Goal: Task Accomplishment & Management: Manage account settings

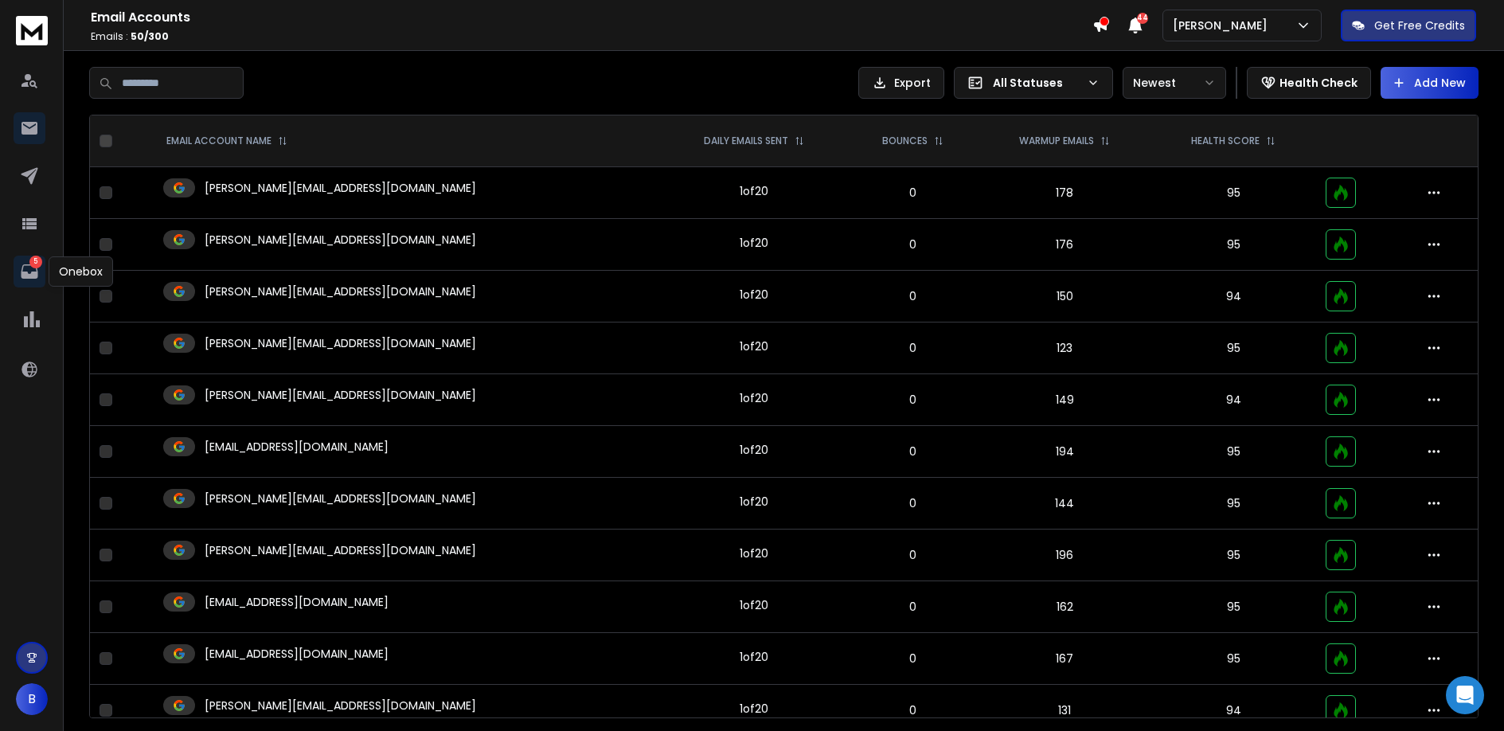
click at [31, 272] on icon at bounding box center [29, 271] width 17 height 14
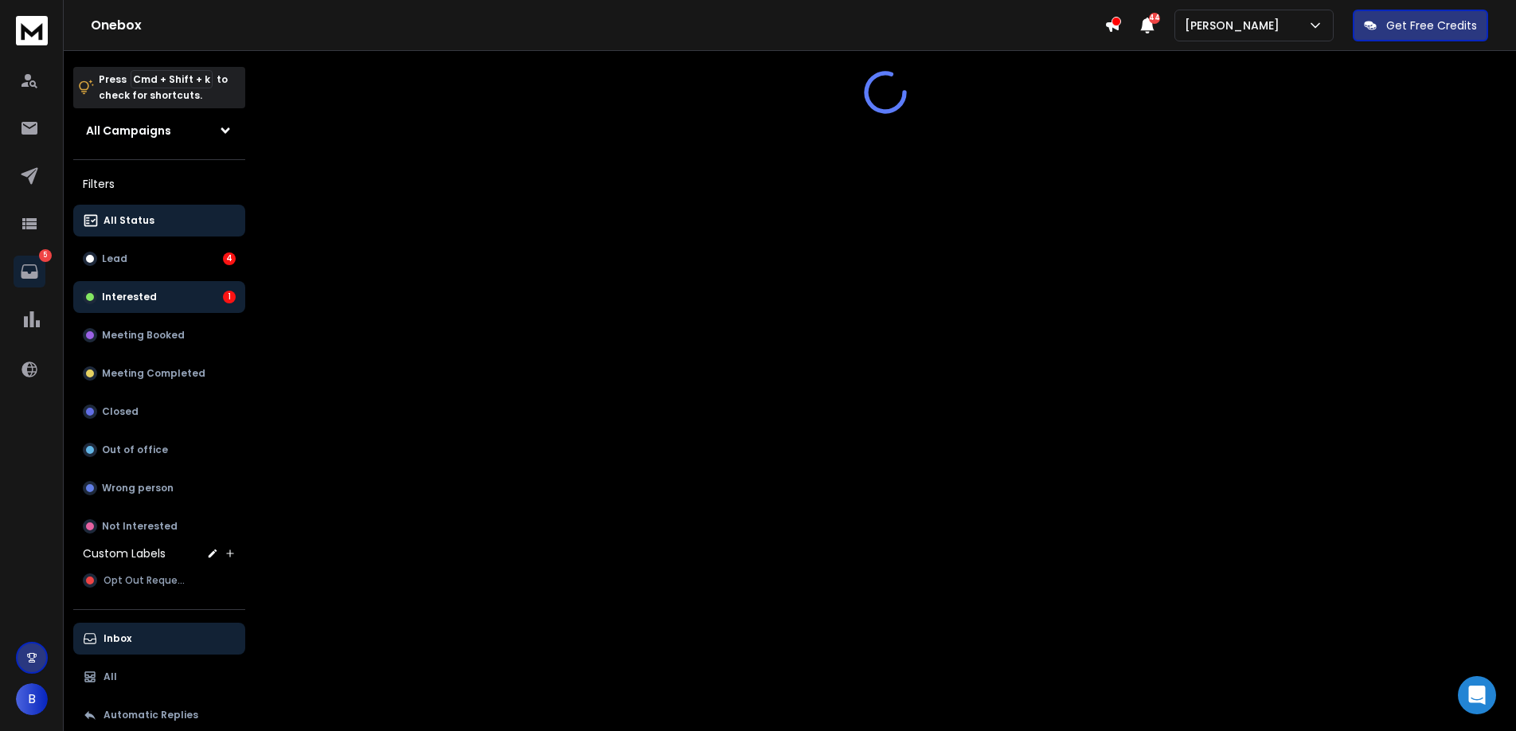
click at [226, 285] on button "Interested 1" at bounding box center [159, 297] width 172 height 32
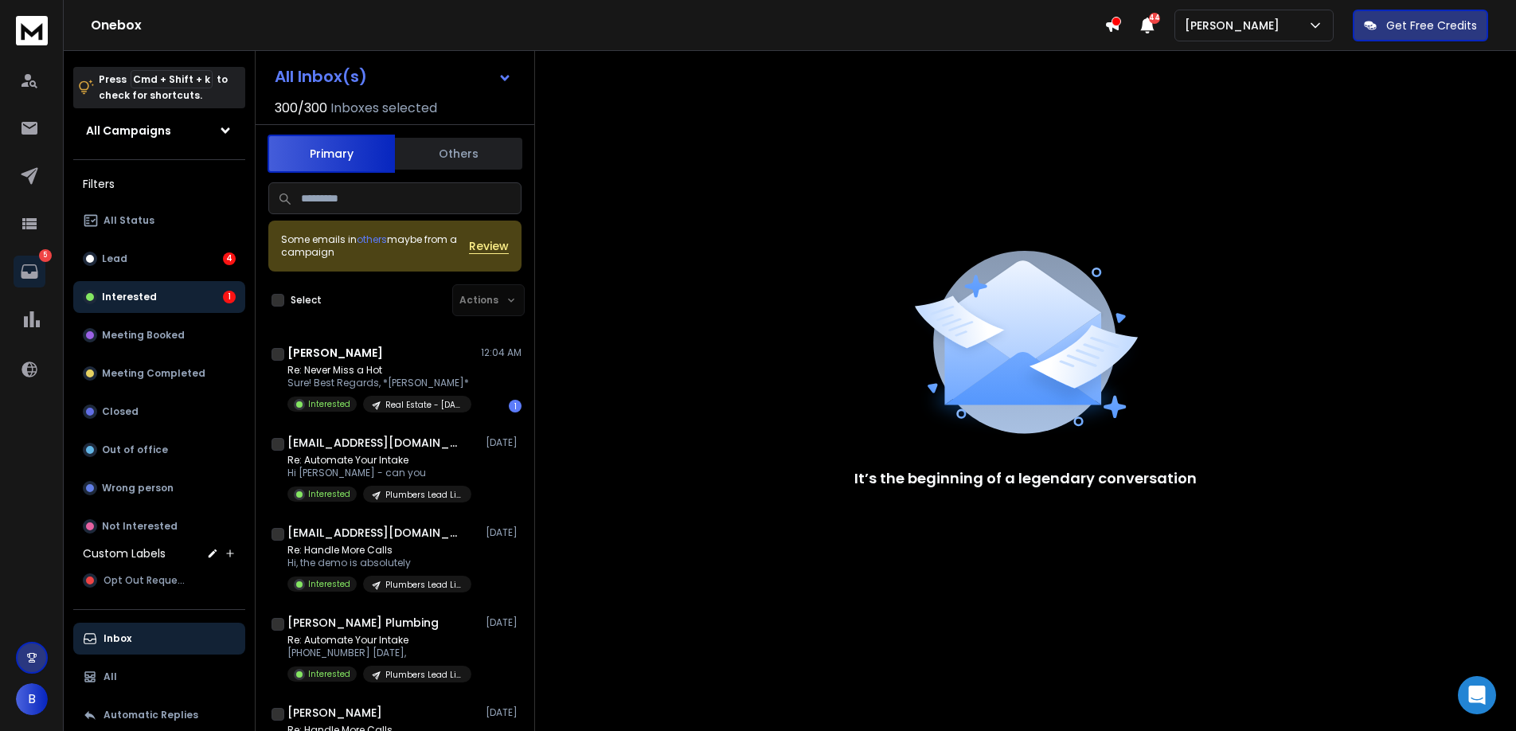
click at [216, 263] on button "Lead 4" at bounding box center [159, 259] width 172 height 32
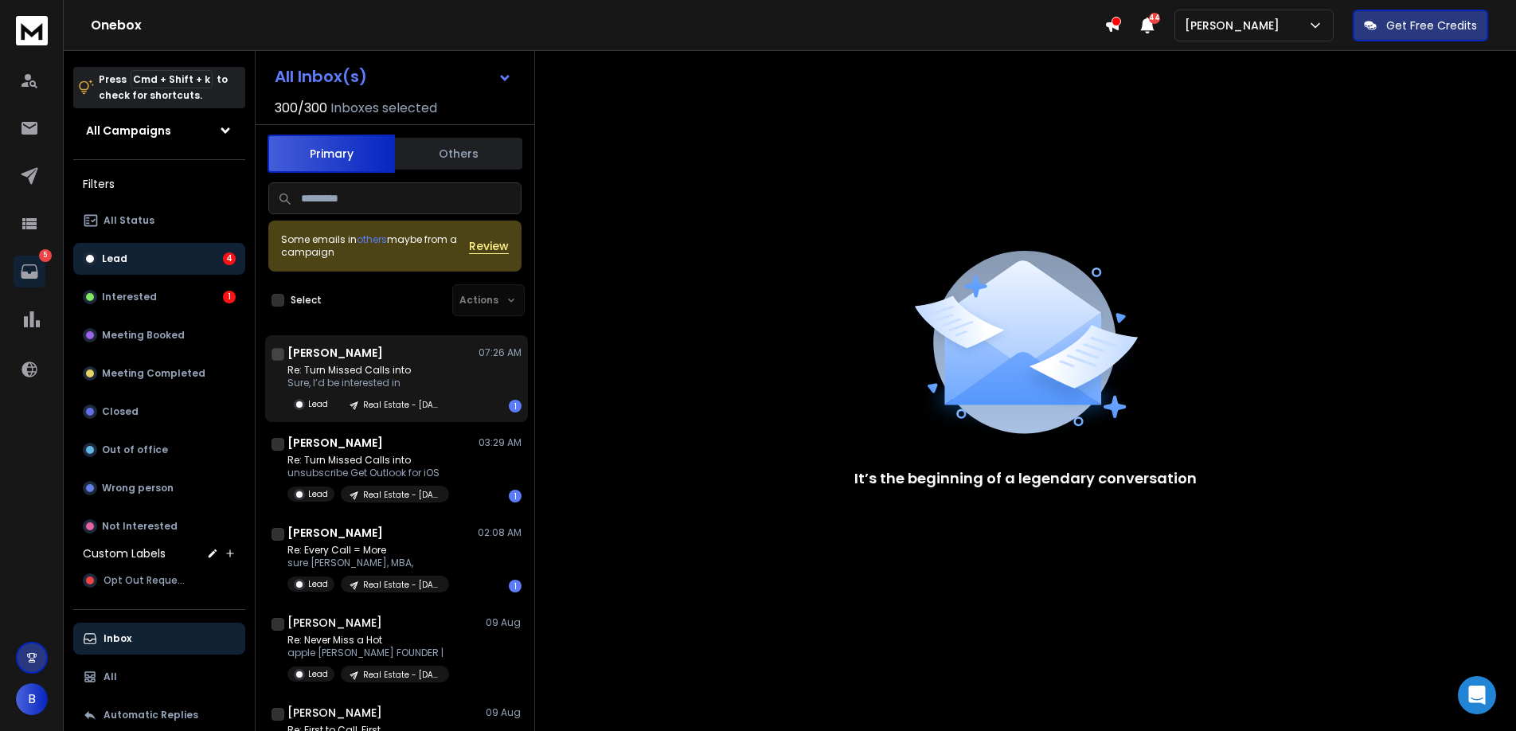
click at [417, 356] on div "Rolland Szabo 07:26 AM" at bounding box center [404, 353] width 234 height 16
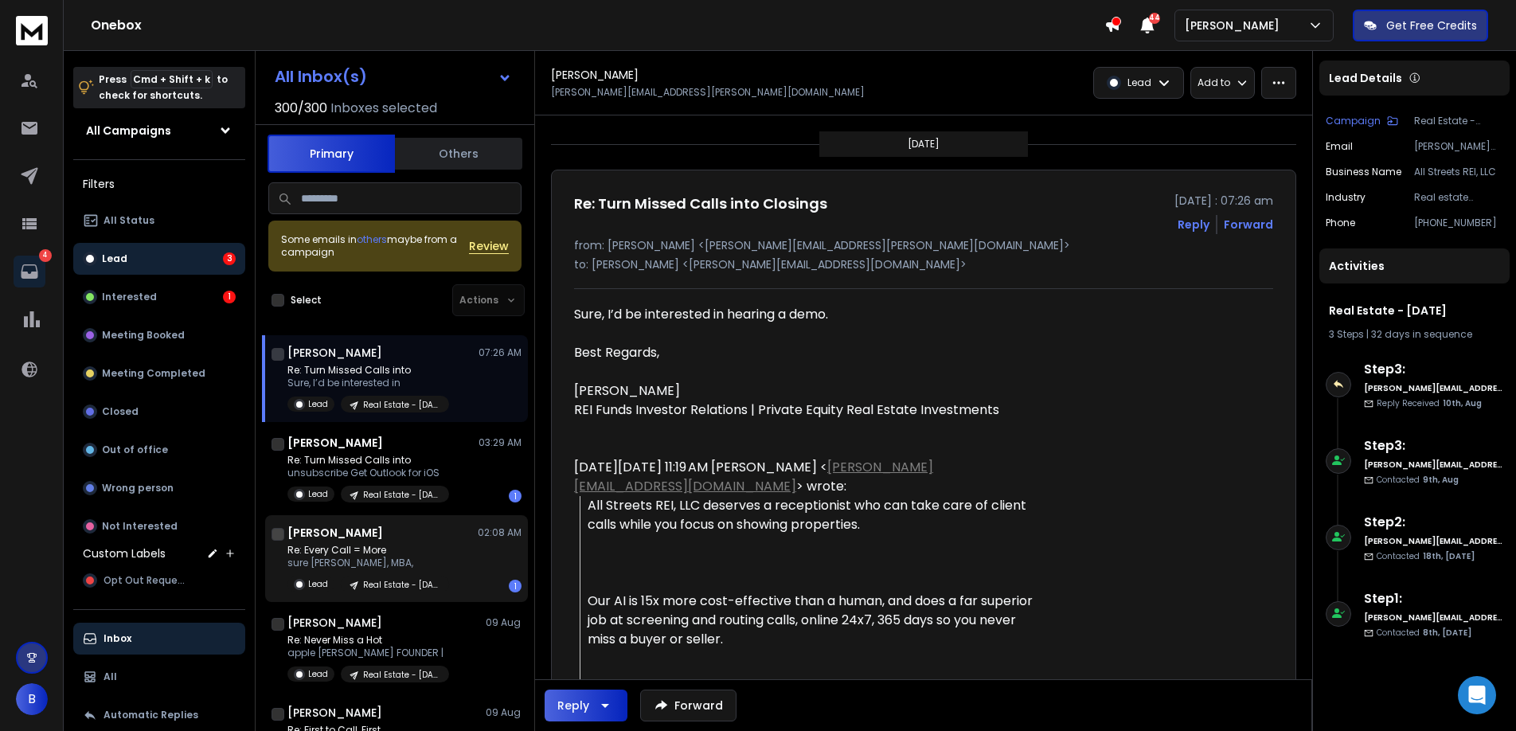
click at [459, 533] on div "Rod Johnston 02:08 AM" at bounding box center [404, 533] width 234 height 16
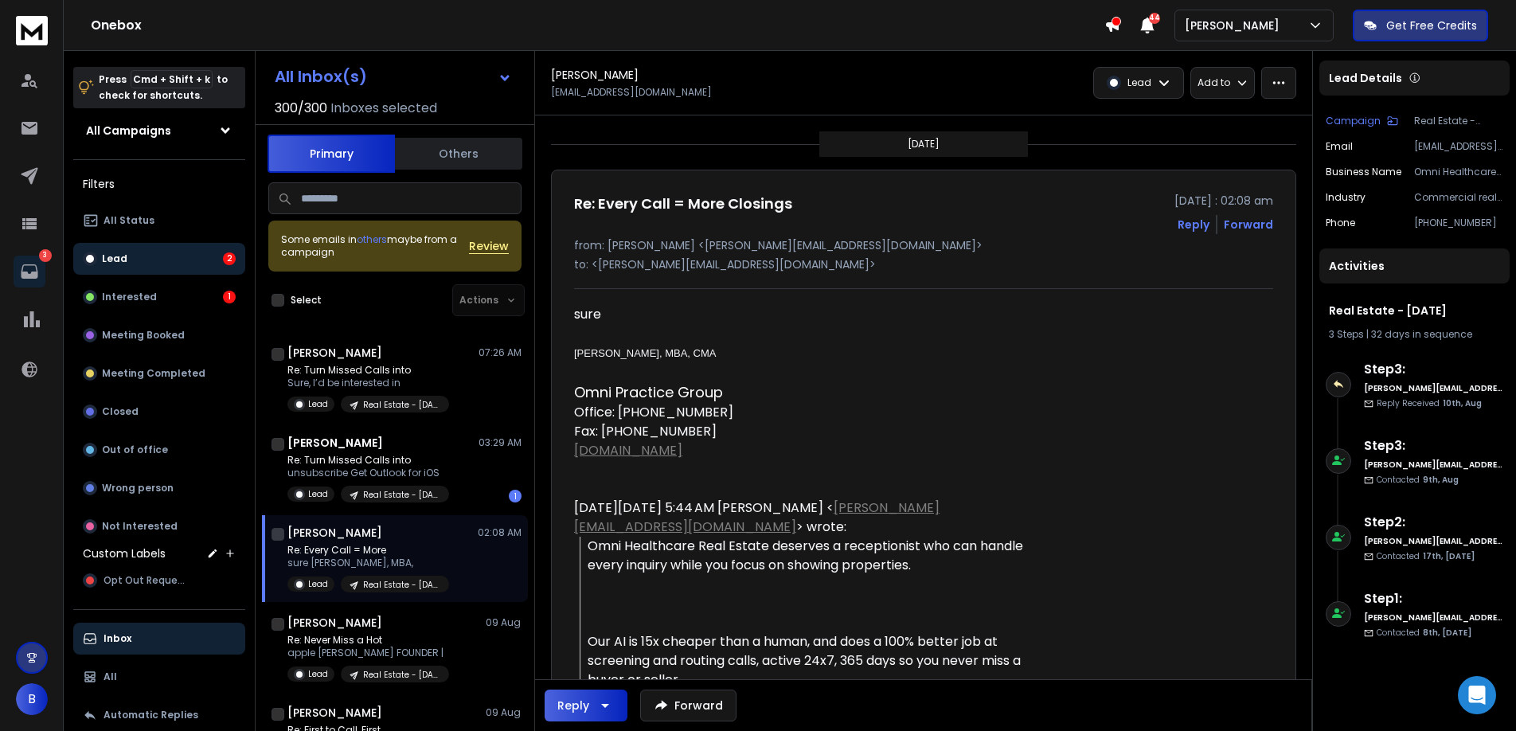
click at [1136, 78] on p "Lead" at bounding box center [1139, 82] width 24 height 13
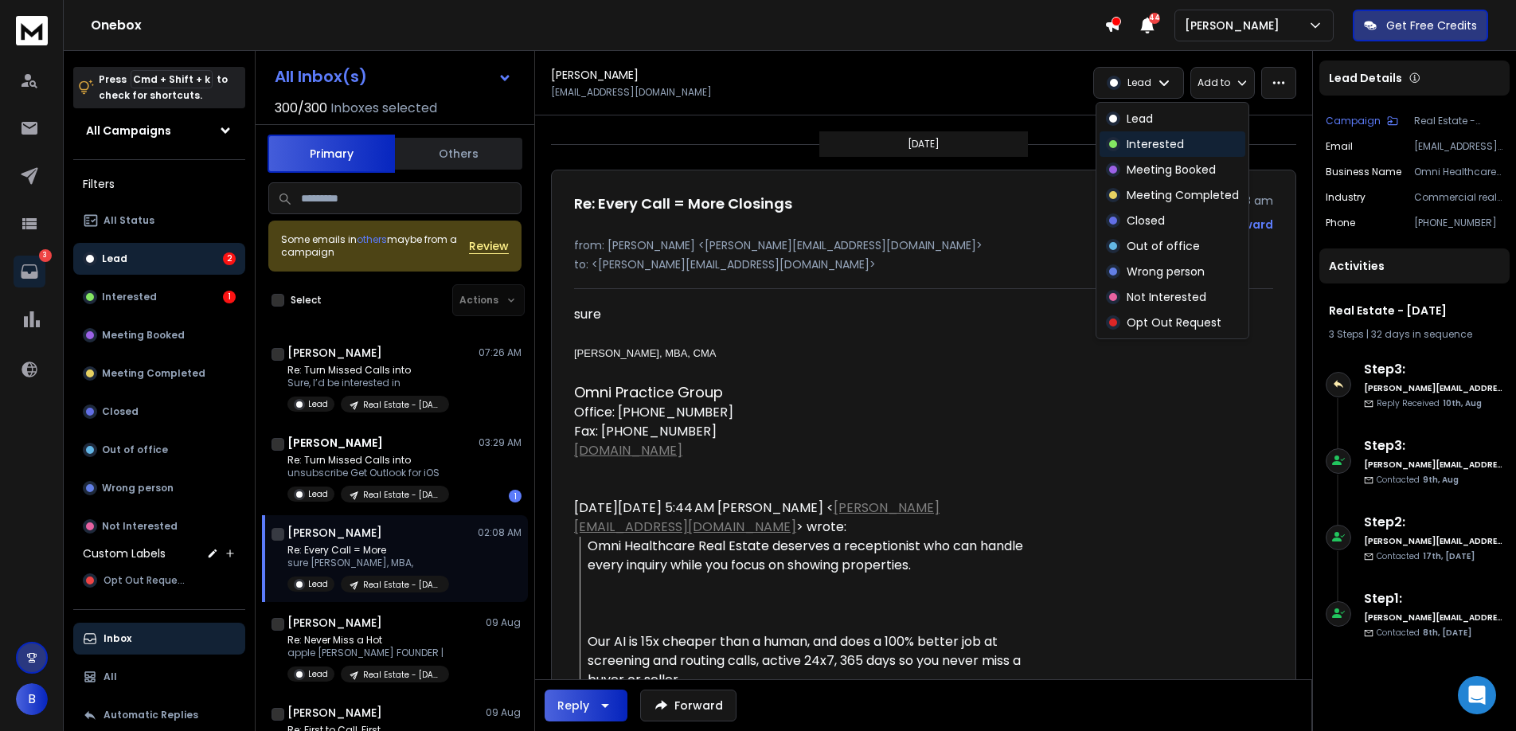
click at [1135, 155] on div "Interested" at bounding box center [1173, 143] width 146 height 25
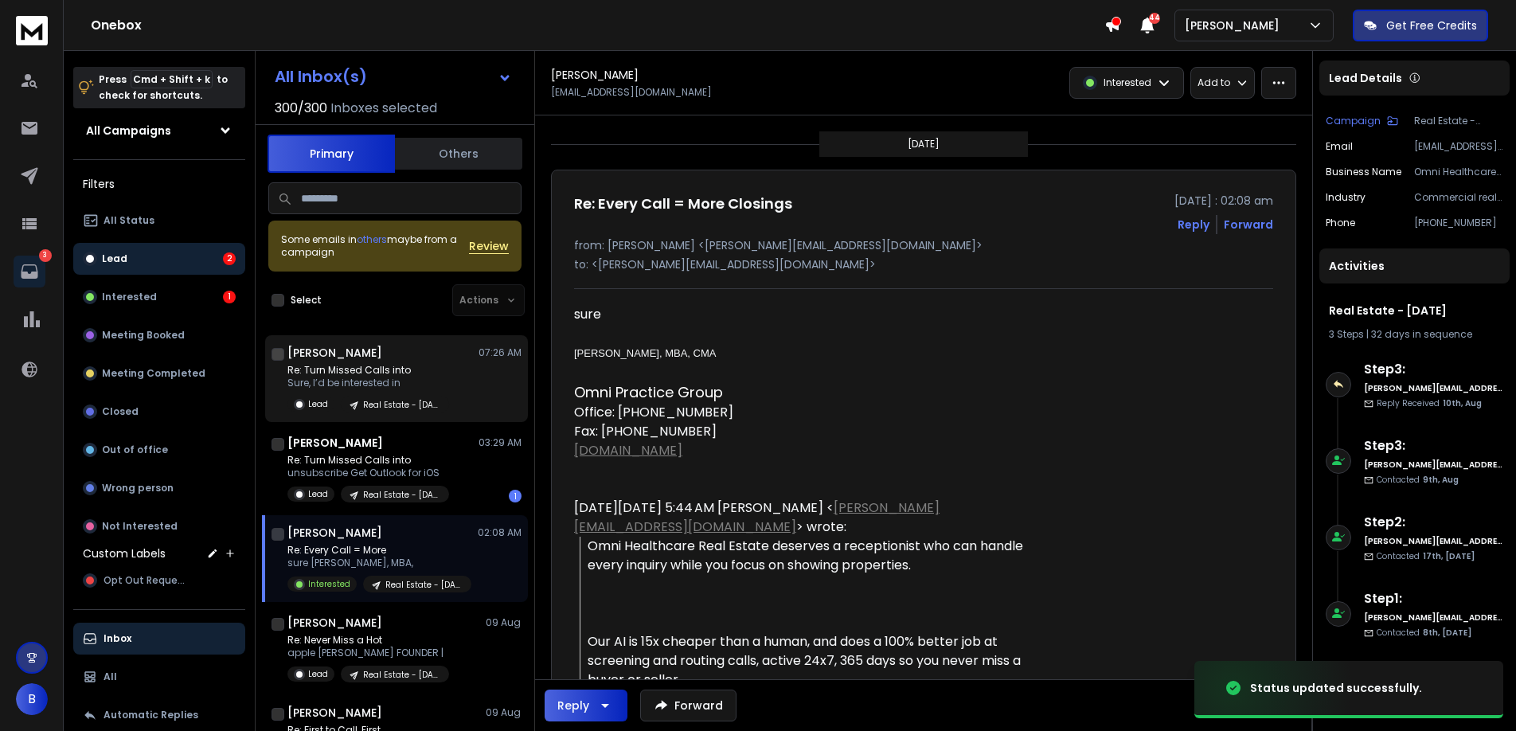
click at [451, 354] on div "Rolland Szabo 07:26 AM" at bounding box center [404, 353] width 234 height 16
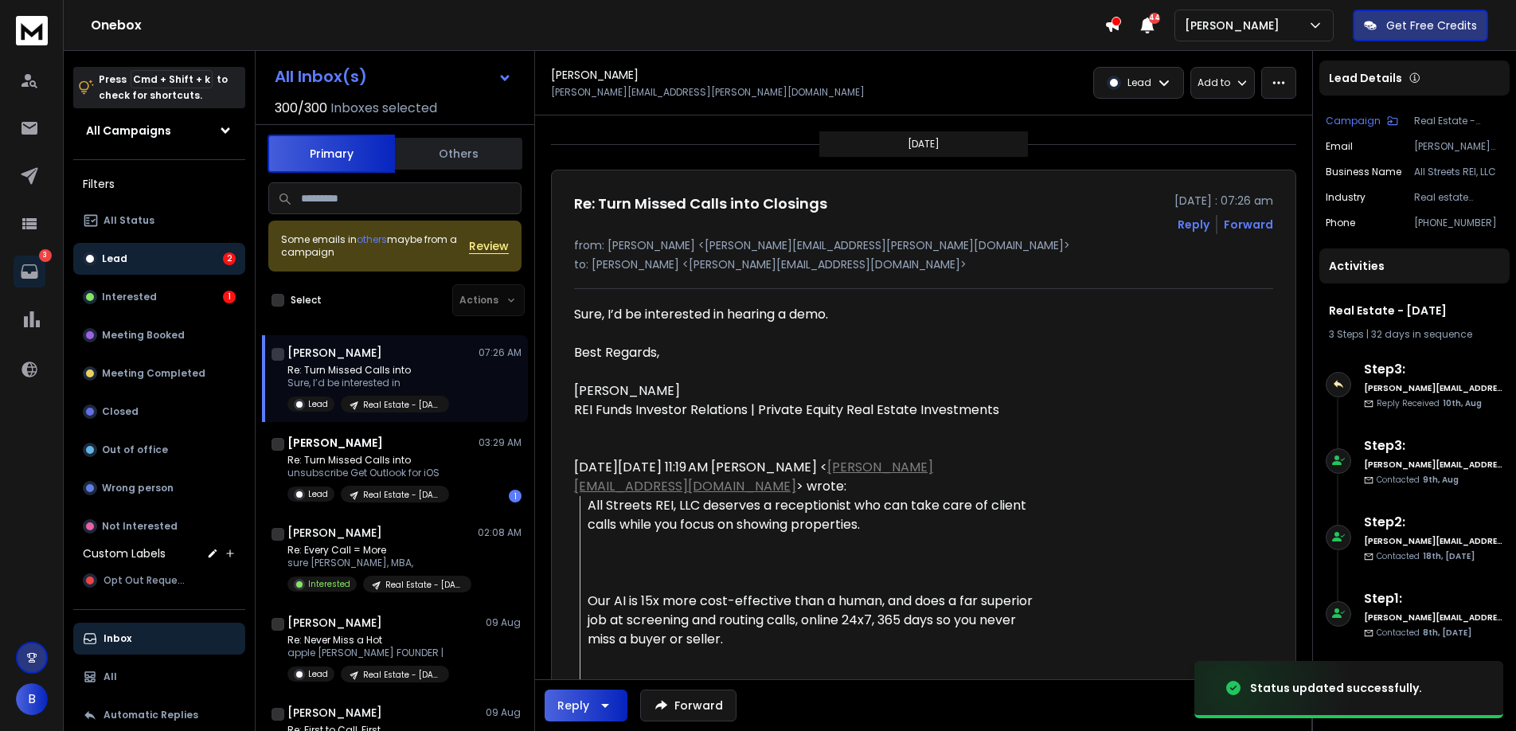
click at [473, 369] on div "Re: Turn Missed Calls into Sure, I’d be interested in Lead Real Estate - 7 July" at bounding box center [404, 388] width 234 height 49
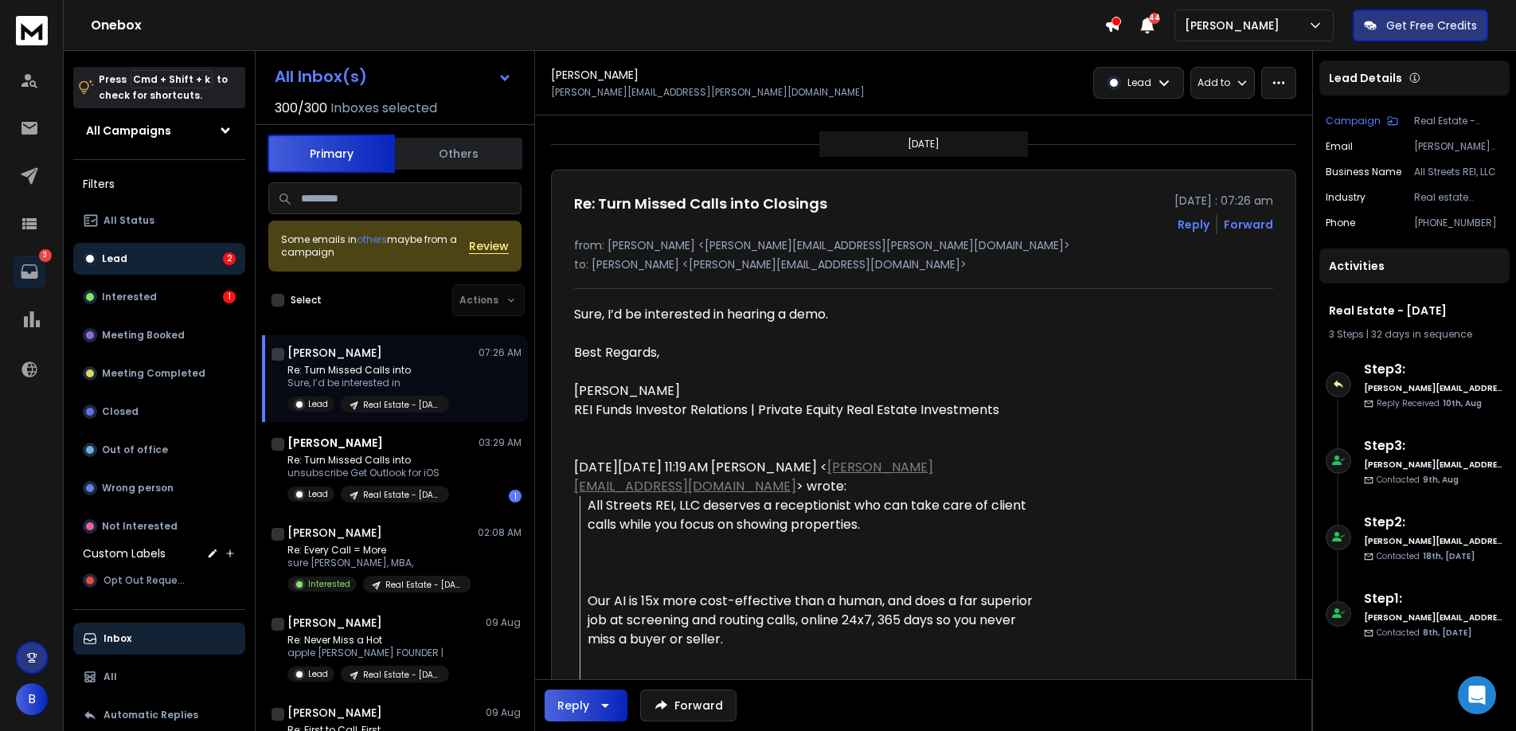
click at [1154, 79] on div "Lead" at bounding box center [1138, 83] width 89 height 30
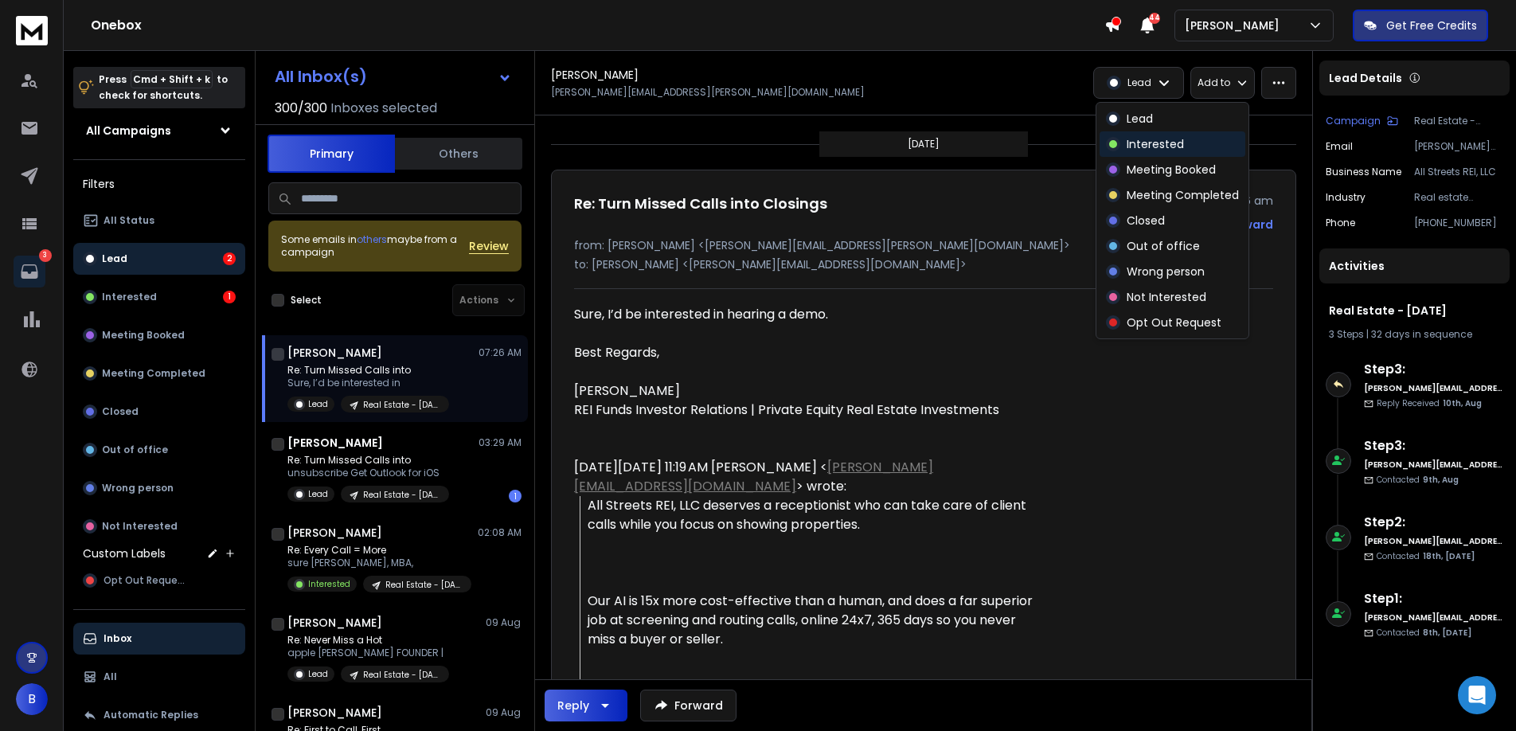
click at [1135, 143] on p "Interested" at bounding box center [1155, 144] width 57 height 16
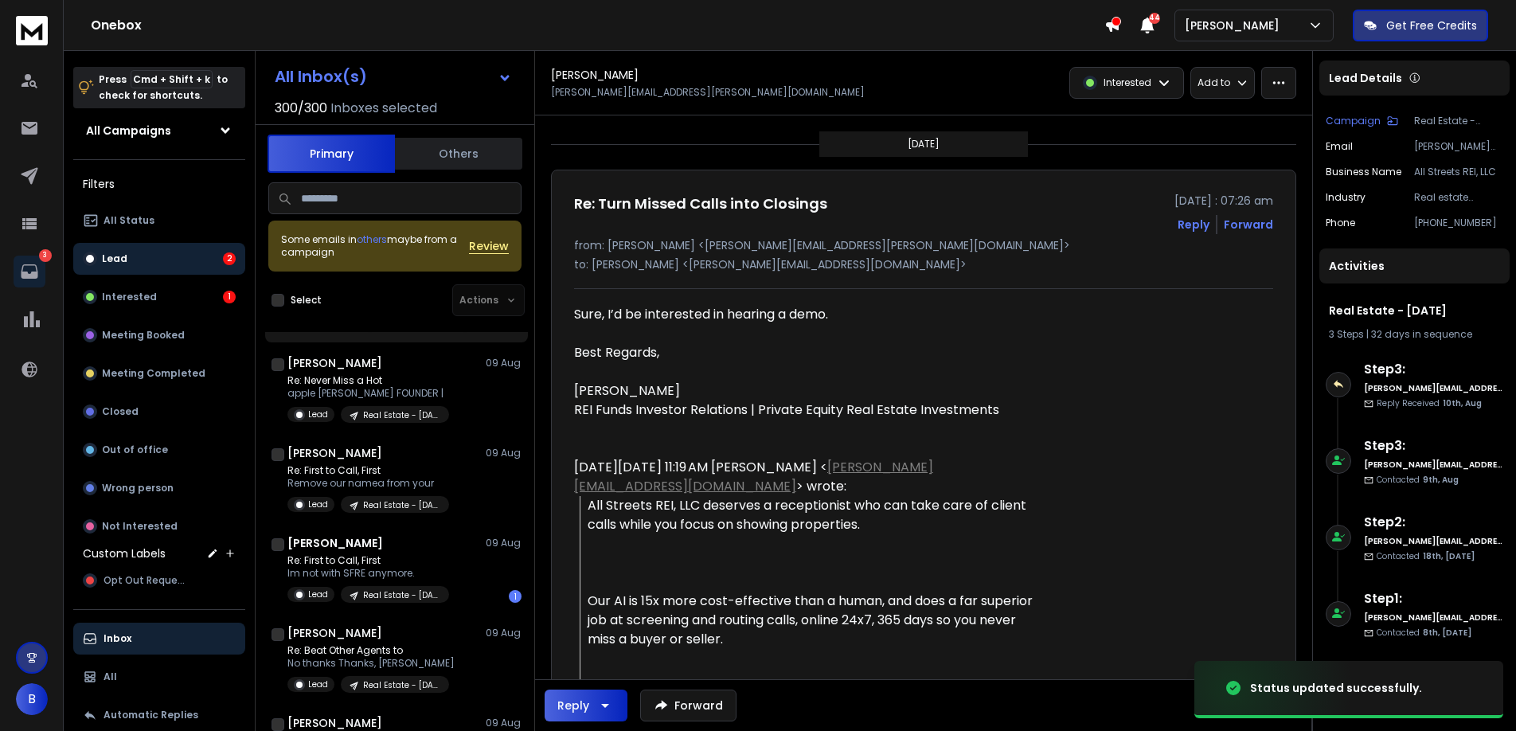
scroll to position [263, 0]
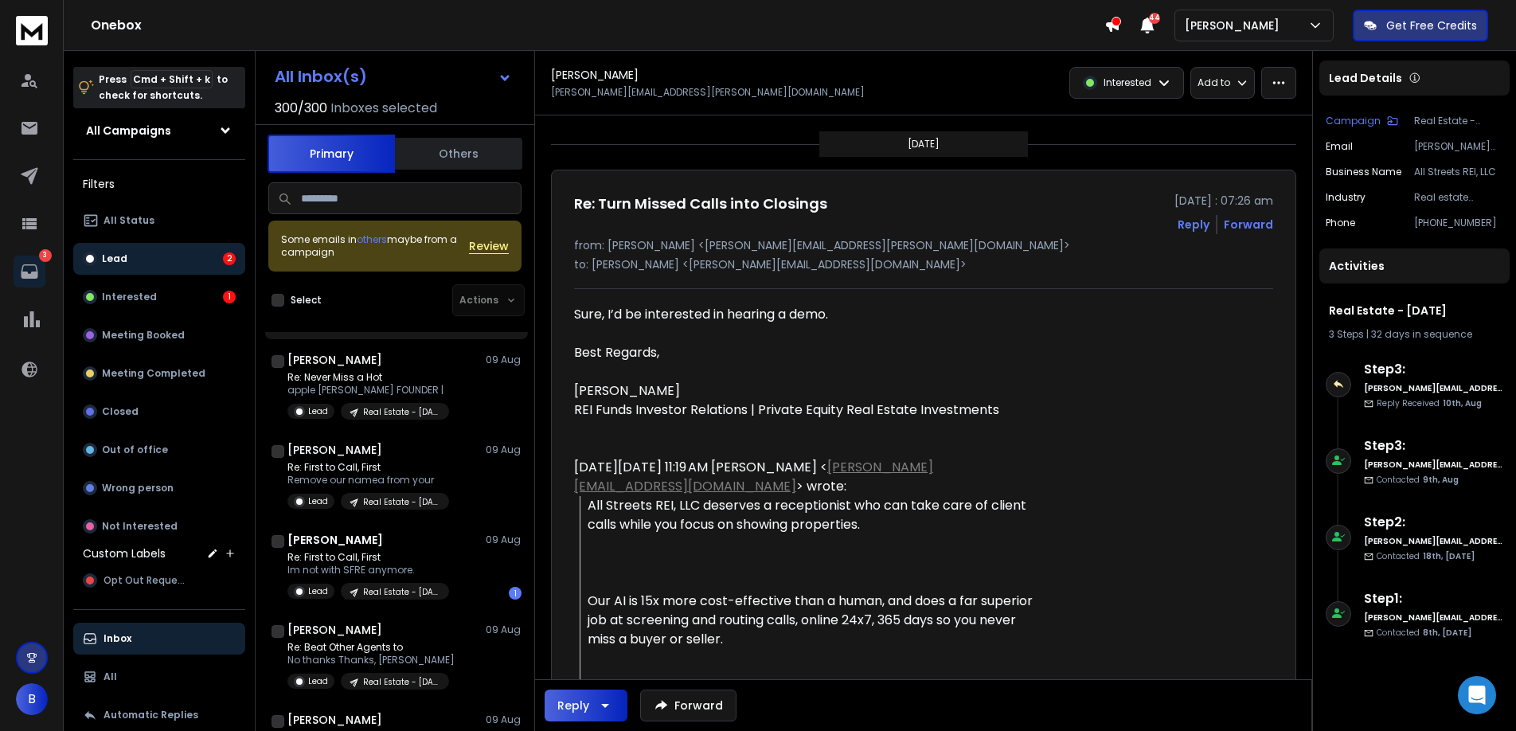
click at [509, 547] on div "Joe Moran 09 Aug" at bounding box center [404, 540] width 234 height 16
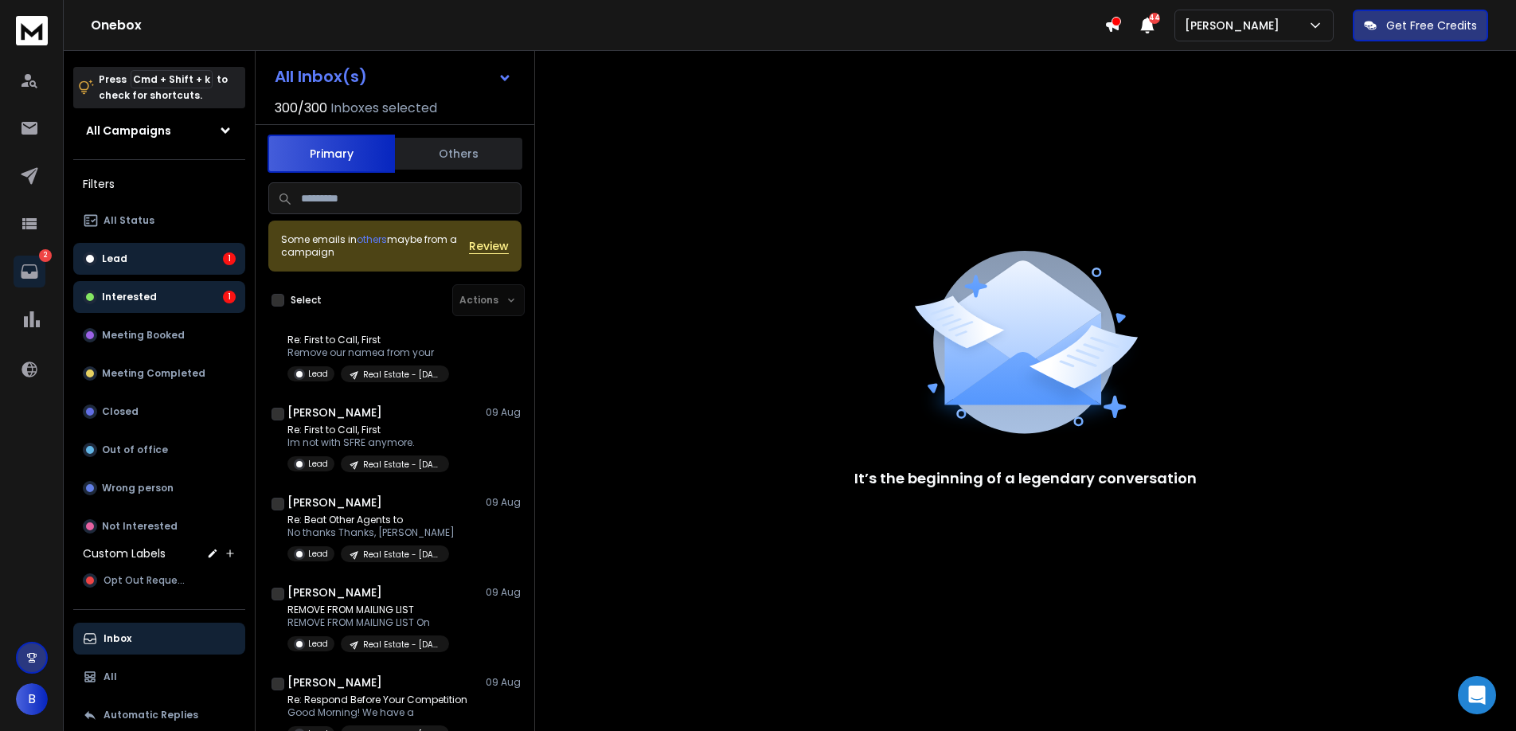
scroll to position [374, 0]
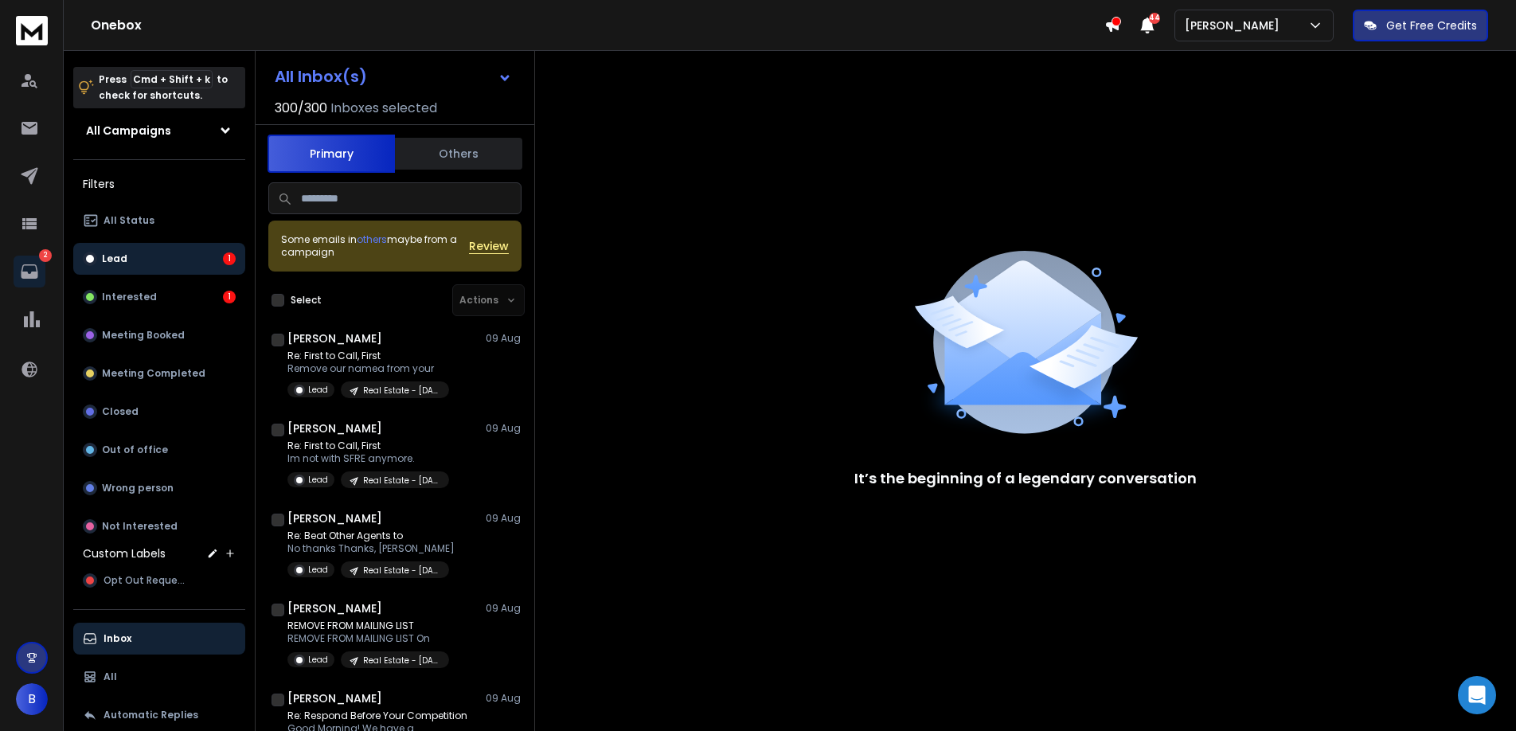
click at [154, 278] on div "All Status Lead 1 Interested 1 Meeting Booked Meeting Completed Closed Out of o…" at bounding box center [159, 374] width 172 height 338
click at [149, 284] on button "Interested 1" at bounding box center [159, 297] width 172 height 32
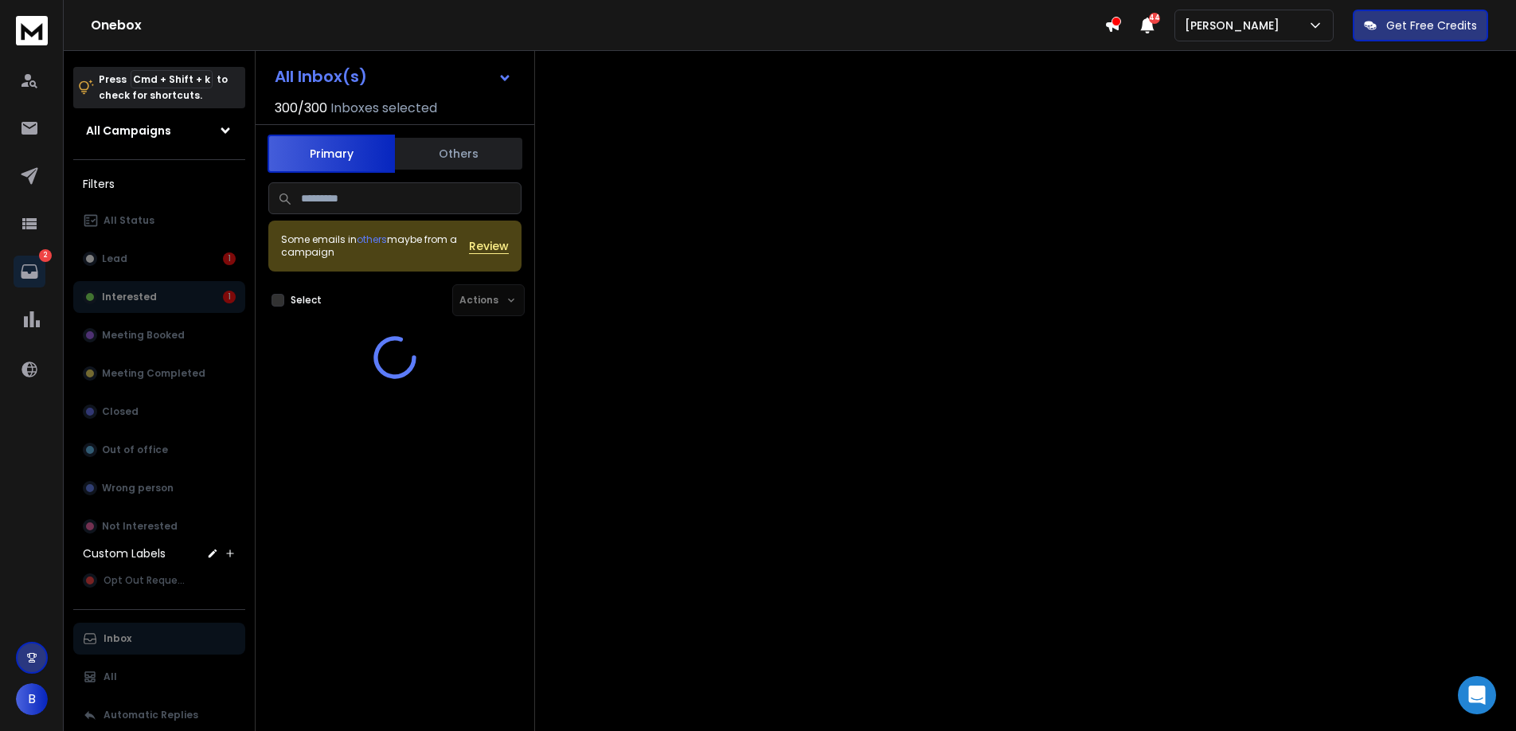
scroll to position [0, 0]
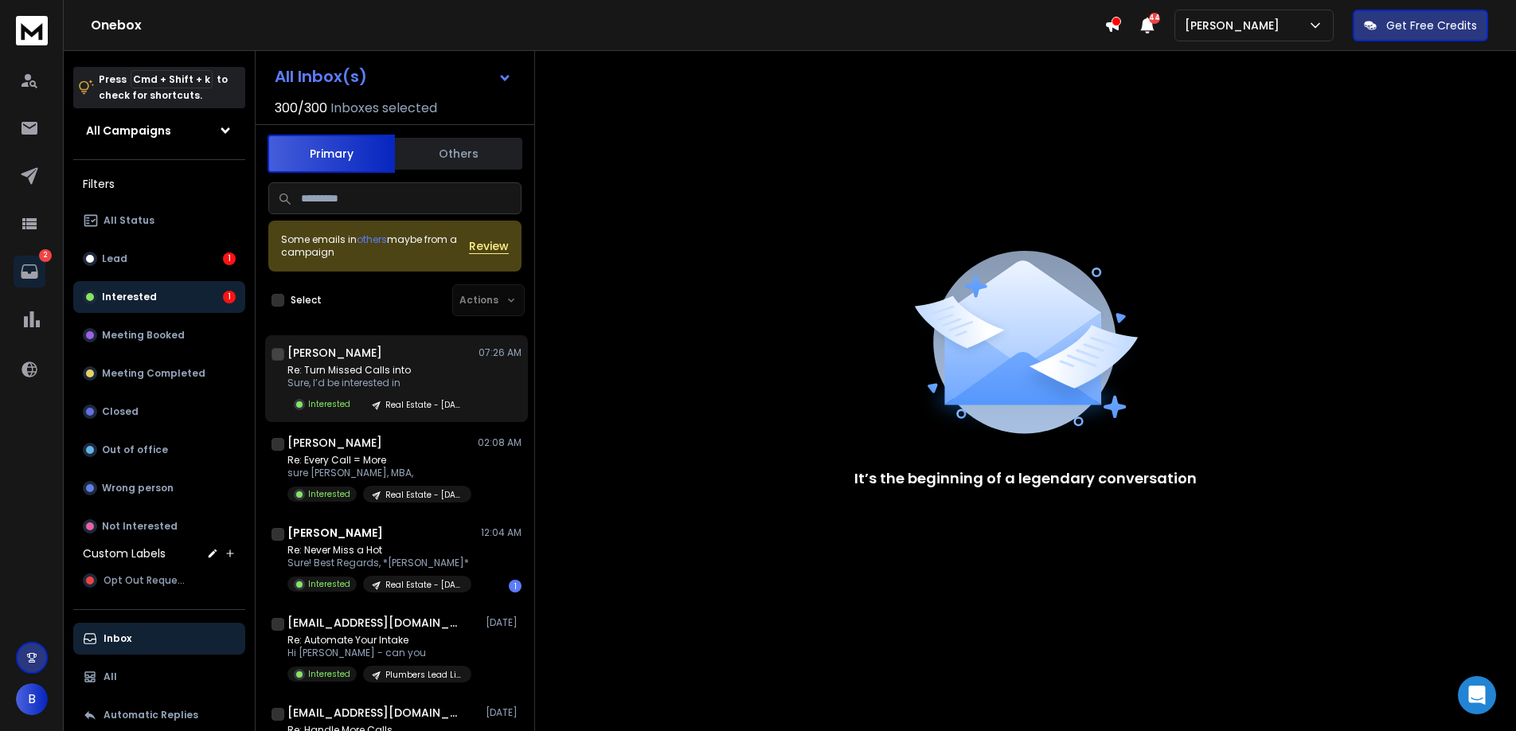
click at [281, 353] on button "button" at bounding box center [278, 354] width 13 height 13
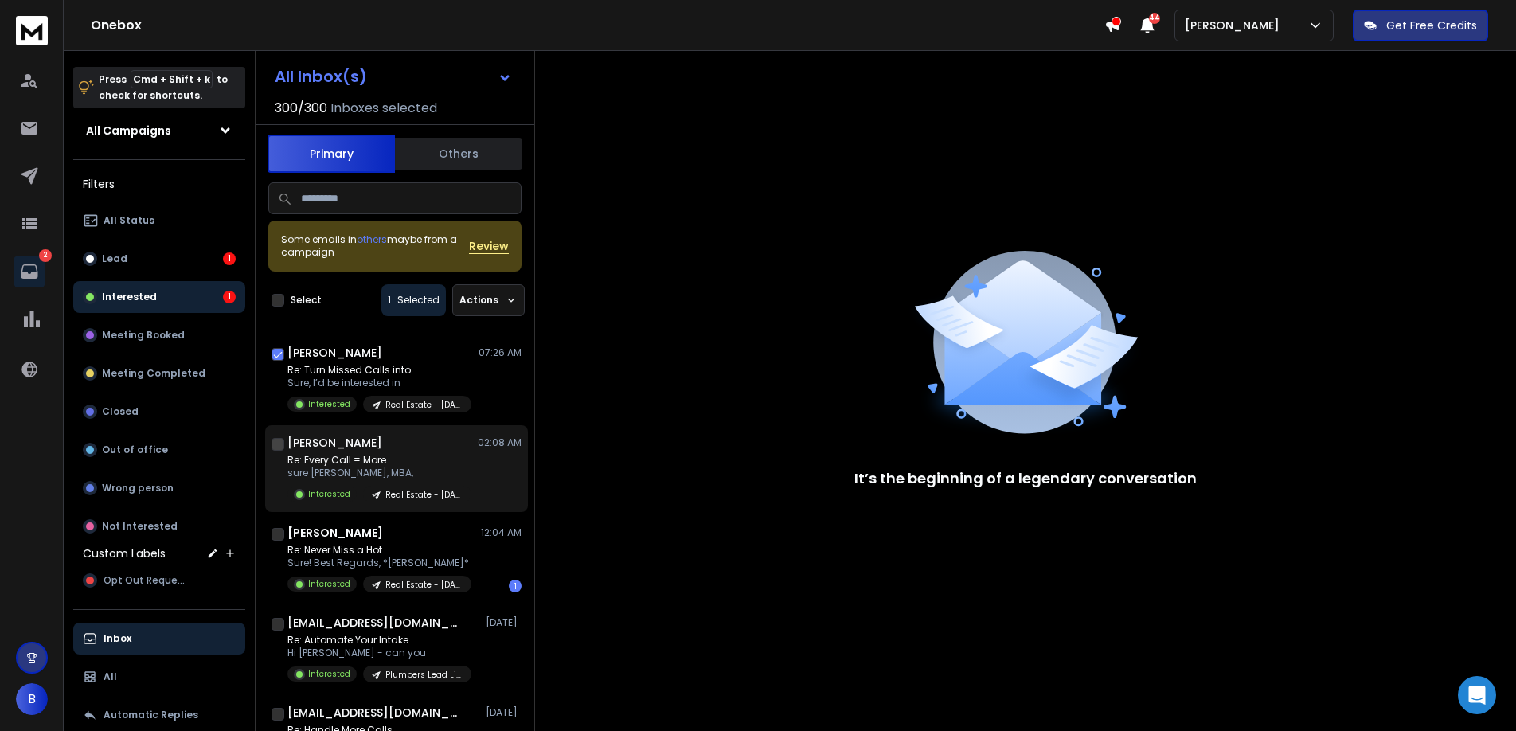
click at [279, 443] on button "button" at bounding box center [278, 444] width 13 height 13
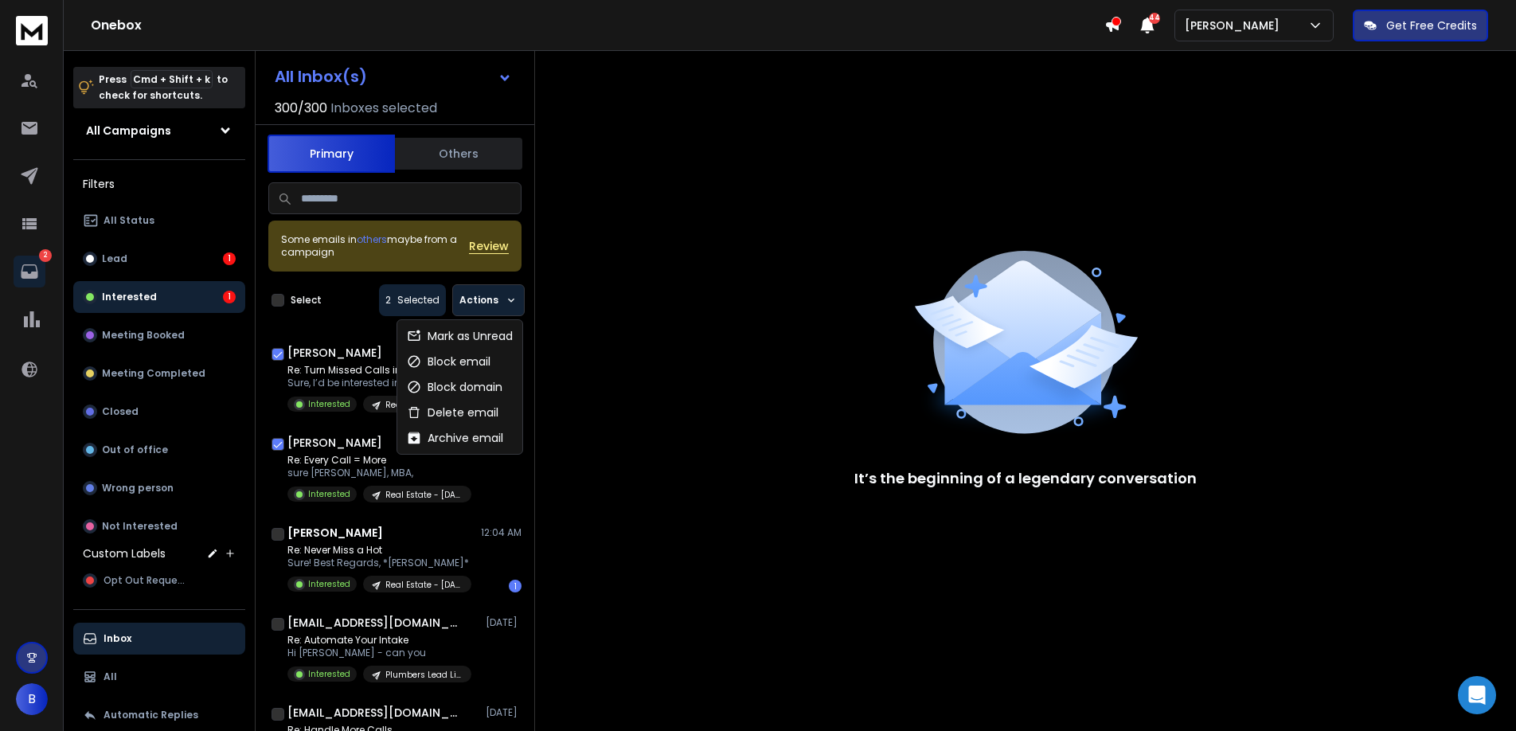
click at [483, 299] on p "Actions" at bounding box center [478, 300] width 39 height 13
click at [478, 328] on div "Mark as Unread" at bounding box center [460, 336] width 106 height 16
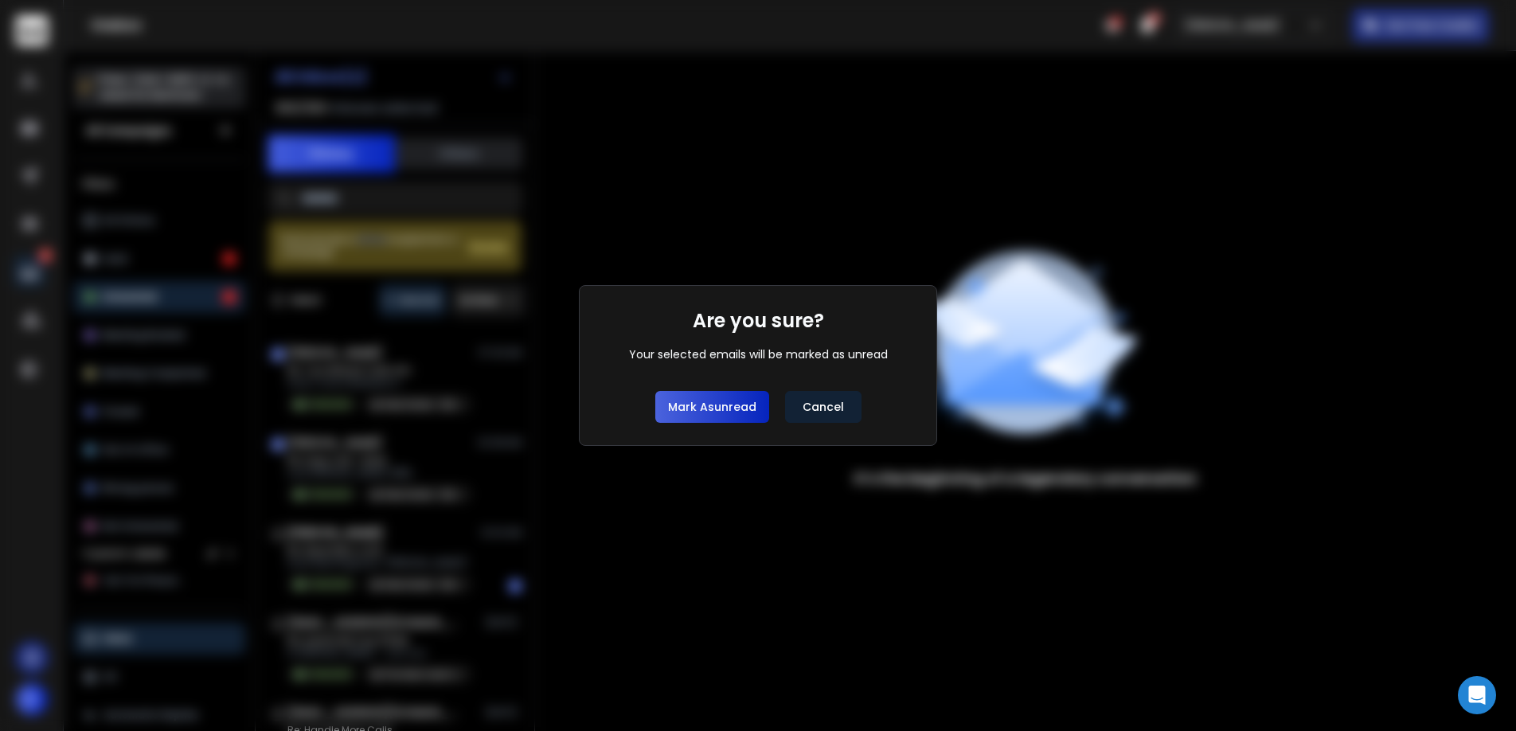
click at [745, 397] on button "Mark as unread" at bounding box center [712, 407] width 114 height 32
